Goal: Navigation & Orientation: Find specific page/section

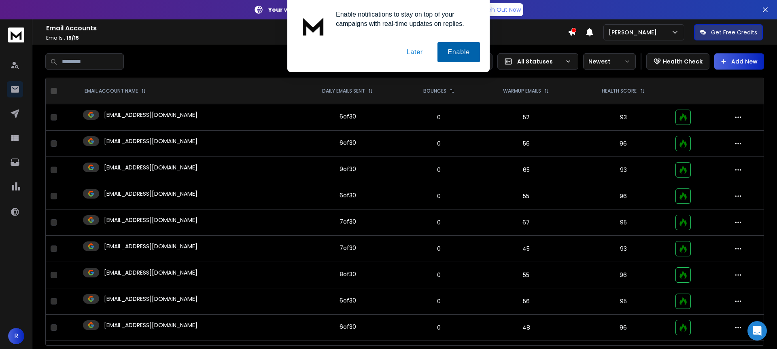
click at [457, 51] on button "Enable" at bounding box center [458, 52] width 42 height 20
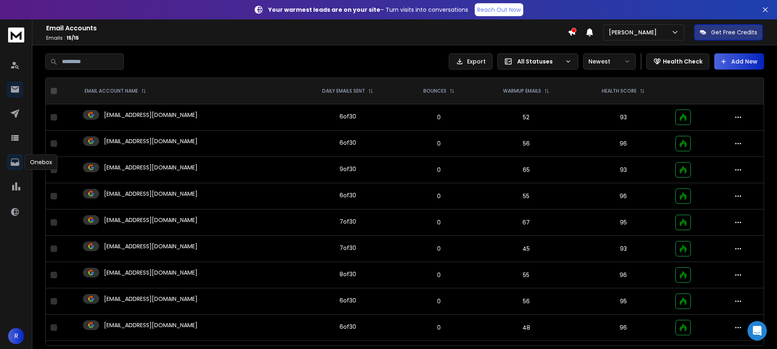
click at [15, 161] on icon at bounding box center [15, 162] width 10 height 10
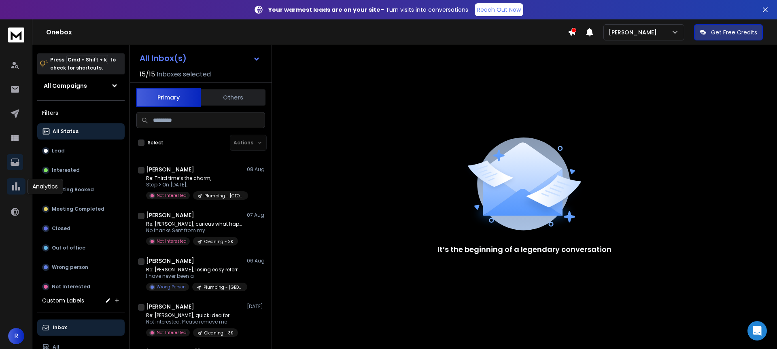
click at [15, 186] on icon at bounding box center [16, 187] width 8 height 8
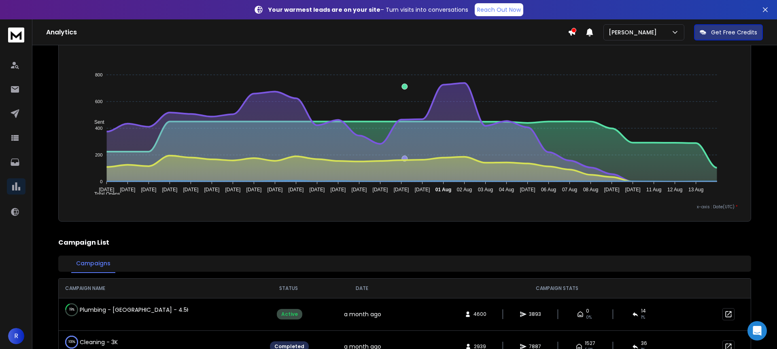
scroll to position [136, 0]
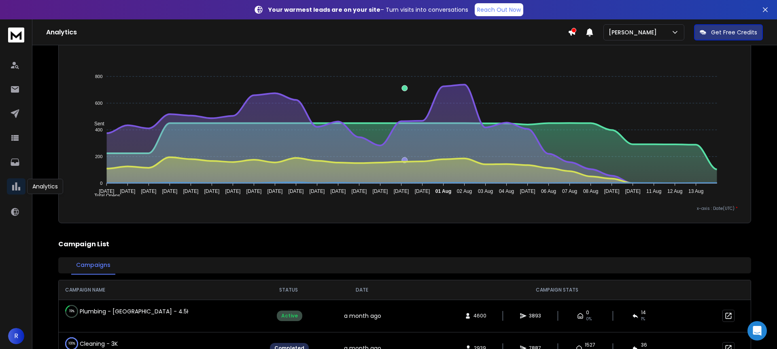
click at [17, 182] on icon at bounding box center [16, 186] width 12 height 12
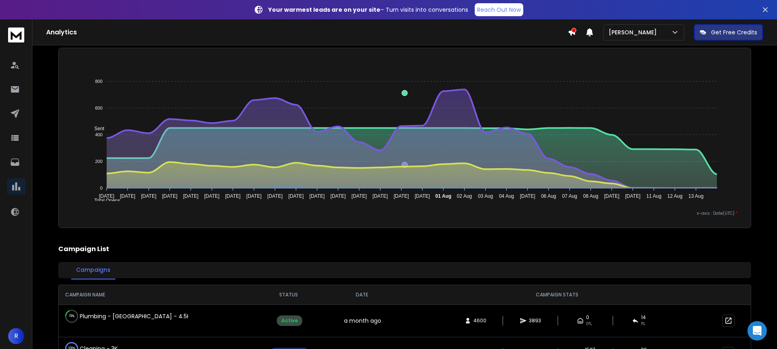
scroll to position [160, 0]
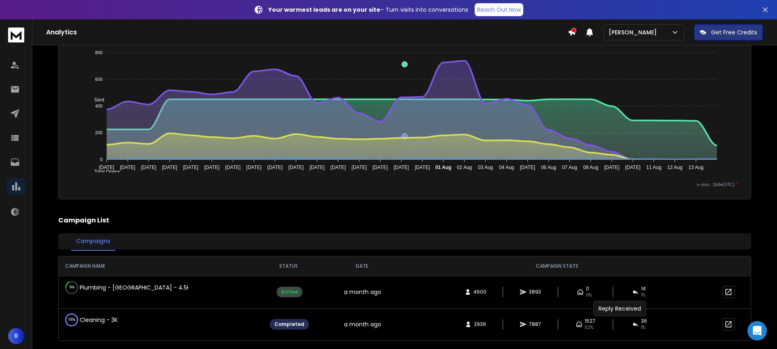
click at [632, 325] on icon at bounding box center [635, 325] width 6 height 4
click at [8, 161] on link at bounding box center [15, 162] width 16 height 16
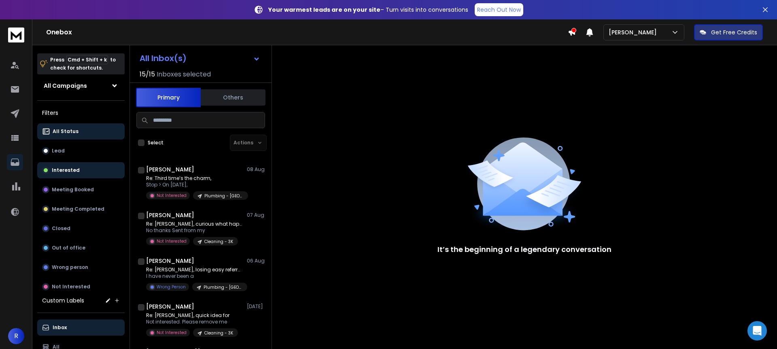
click at [86, 169] on button "Interested" at bounding box center [80, 170] width 87 height 16
